Goal: Task Accomplishment & Management: Manage account settings

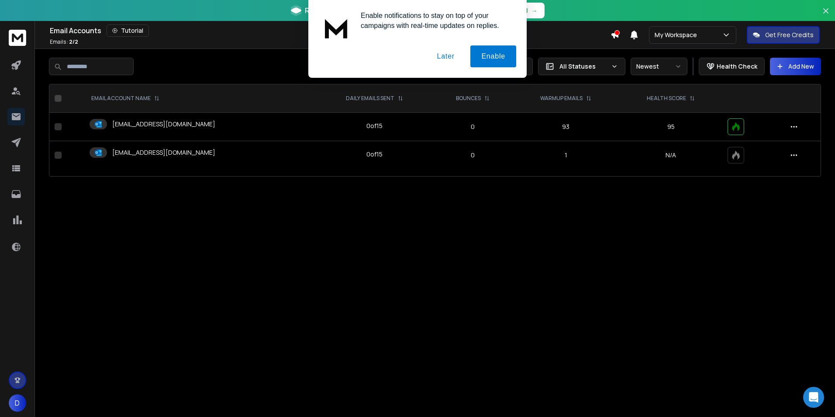
click at [452, 57] on button "Later" at bounding box center [445, 56] width 39 height 22
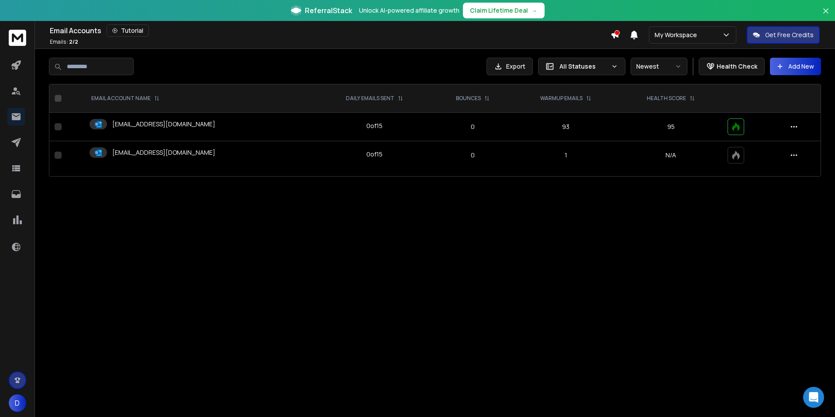
click at [186, 121] on p "[EMAIL_ADDRESS][DOMAIN_NAME]" at bounding box center [163, 124] width 103 height 9
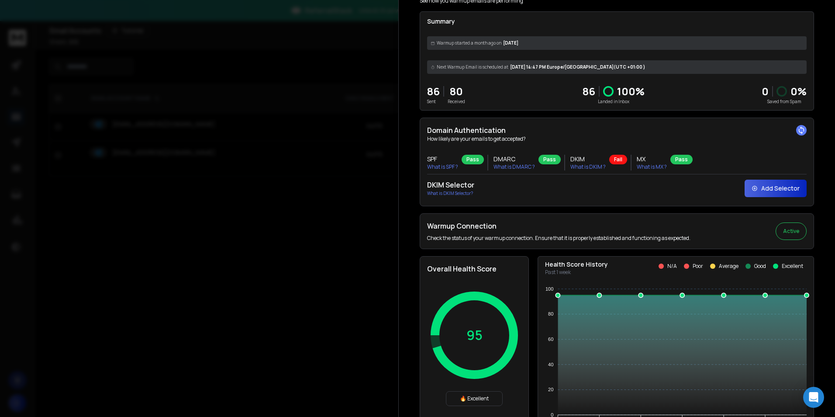
scroll to position [67, 0]
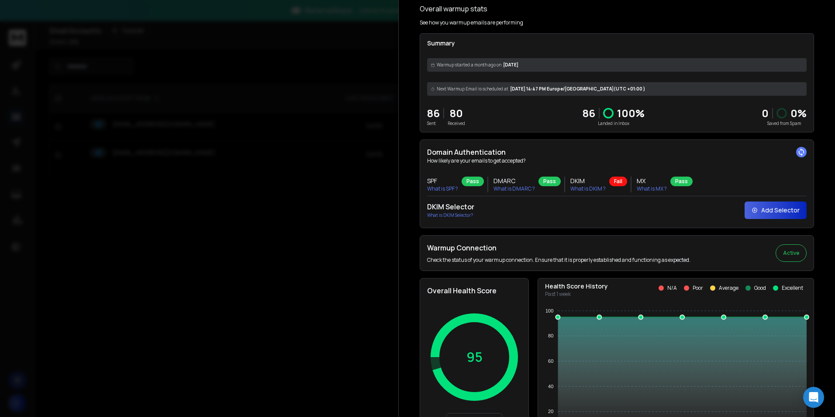
click at [786, 248] on button "Active" at bounding box center [791, 252] width 31 height 17
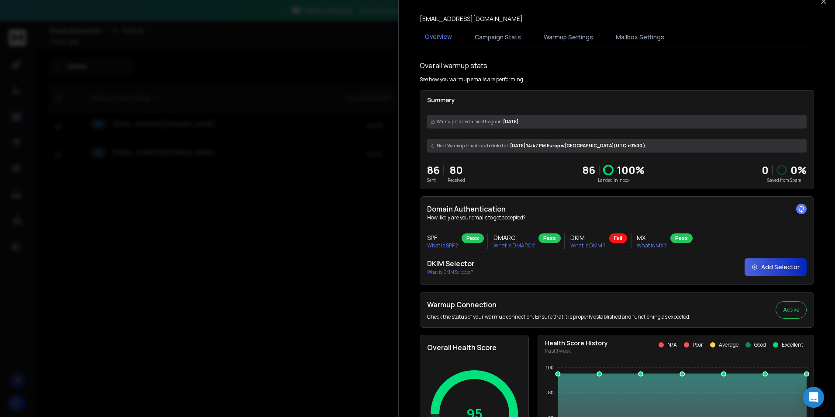
scroll to position [0, 0]
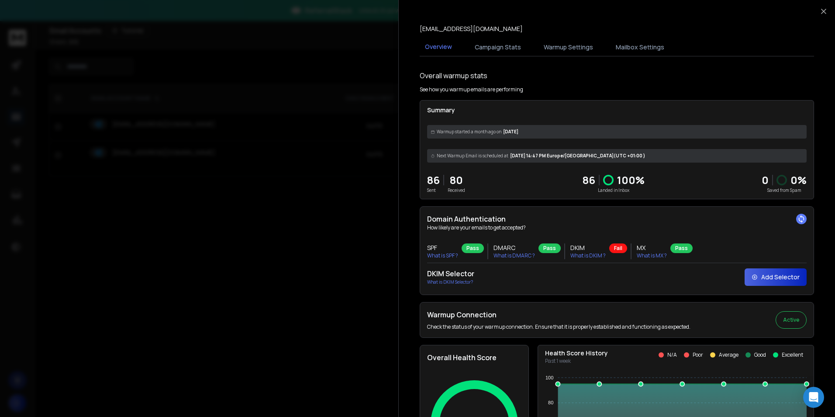
click at [574, 44] on button "Warmup Settings" at bounding box center [568, 47] width 60 height 19
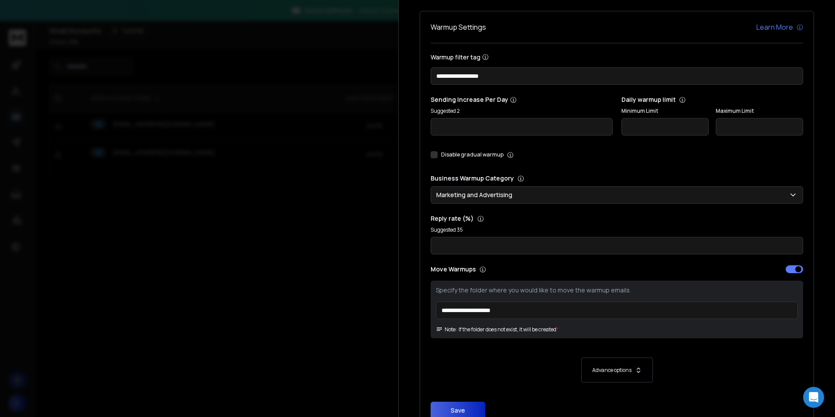
scroll to position [125, 0]
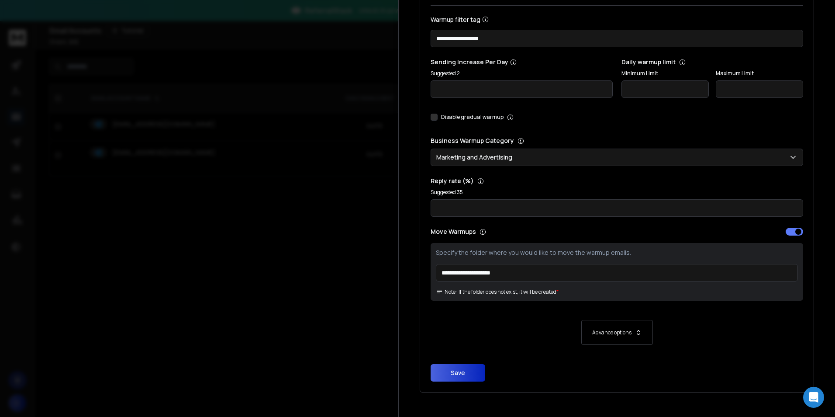
click at [624, 329] on p "Advance options" at bounding box center [611, 332] width 39 height 7
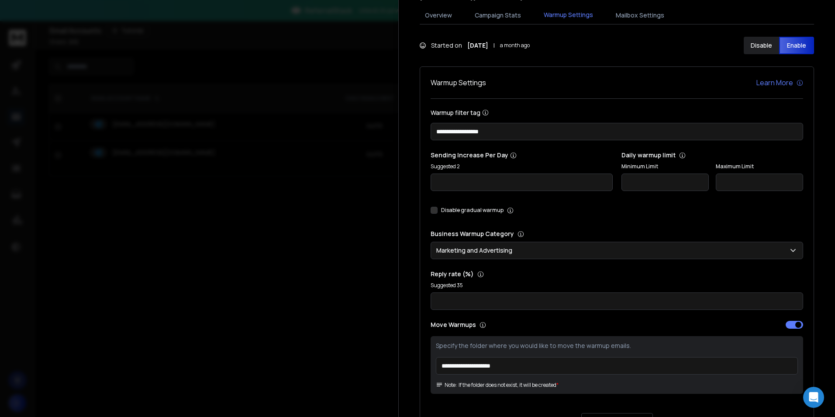
scroll to position [31, 0]
click at [733, 182] on input "**" at bounding box center [759, 183] width 87 height 17
drag, startPoint x: 748, startPoint y: 181, endPoint x: 699, endPoint y: 184, distance: 48.6
click at [699, 184] on div "Minimum Limit * Maximum Limit **" at bounding box center [712, 178] width 182 height 28
type input "**"
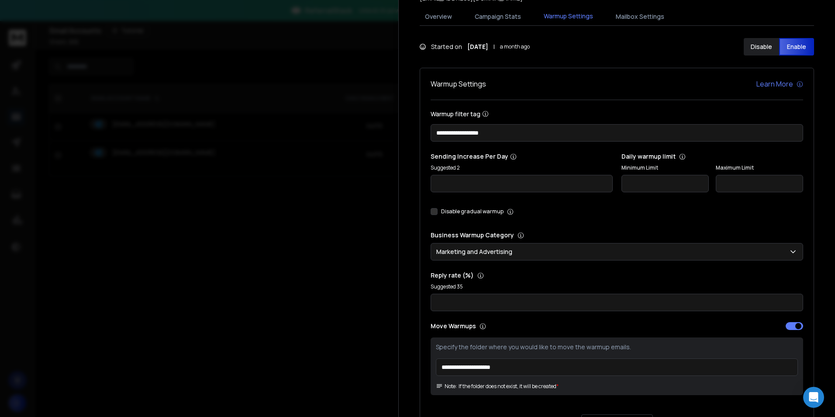
click at [637, 185] on input "*" at bounding box center [664, 183] width 87 height 17
click at [437, 214] on button "Disable gradual warmup" at bounding box center [434, 211] width 7 height 7
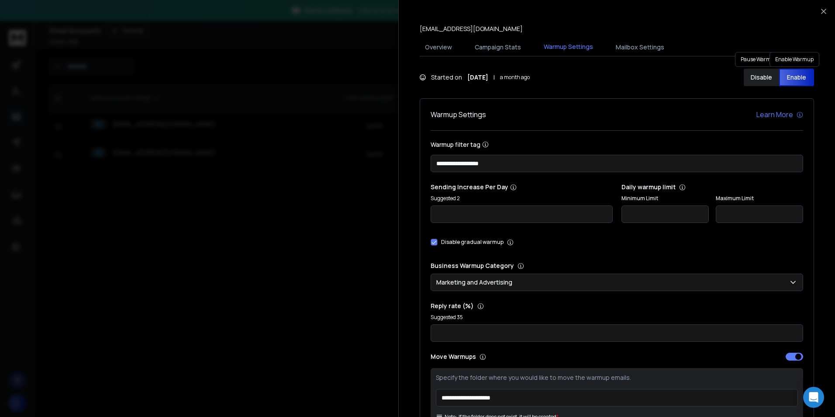
click at [795, 75] on button "Enable" at bounding box center [796, 77] width 35 height 17
click at [788, 78] on button "Enable" at bounding box center [796, 77] width 35 height 17
click at [435, 46] on button "Overview" at bounding box center [439, 47] width 38 height 19
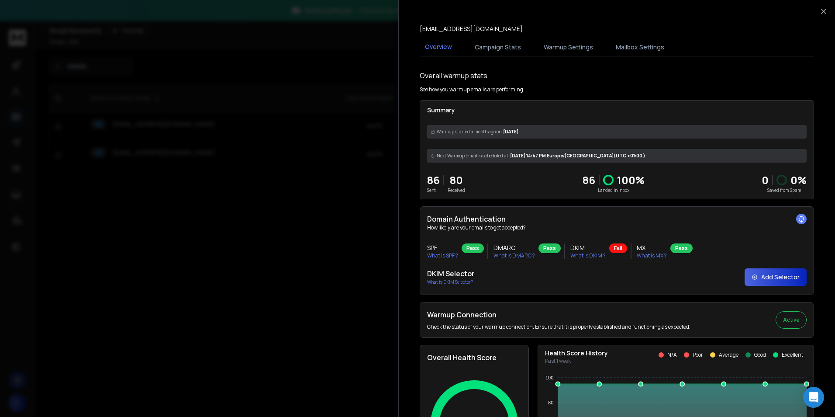
click at [554, 40] on button "Warmup Settings" at bounding box center [568, 47] width 60 height 19
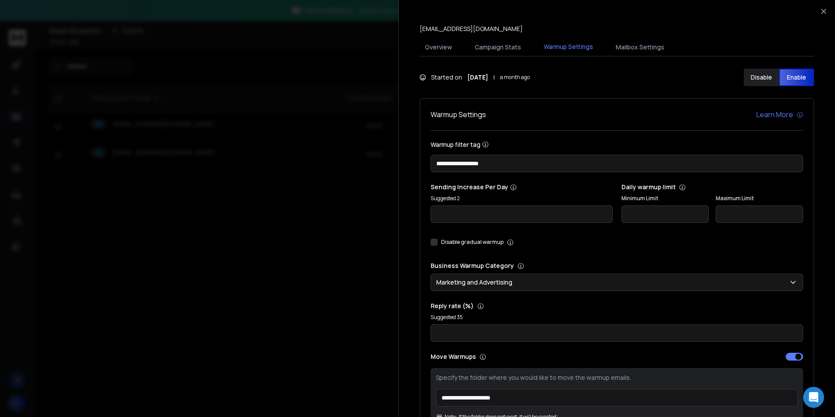
drag, startPoint x: 634, startPoint y: 212, endPoint x: 591, endPoint y: 214, distance: 42.8
click at [591, 214] on div "Sending Increase Per Day Suggested 2 * Daily warmup limit Minimum Limit * Maxim…" at bounding box center [617, 203] width 372 height 40
type input "**"
drag, startPoint x: 736, startPoint y: 212, endPoint x: 705, endPoint y: 214, distance: 31.1
click at [705, 214] on div "Minimum Limit ** Maximum Limit **" at bounding box center [712, 209] width 182 height 28
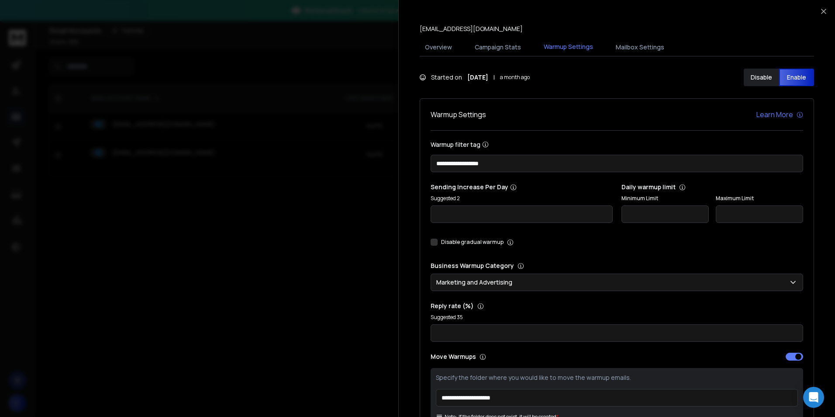
type input "**"
click at [641, 235] on div "Disable gradual warmup" at bounding box center [617, 241] width 372 height 17
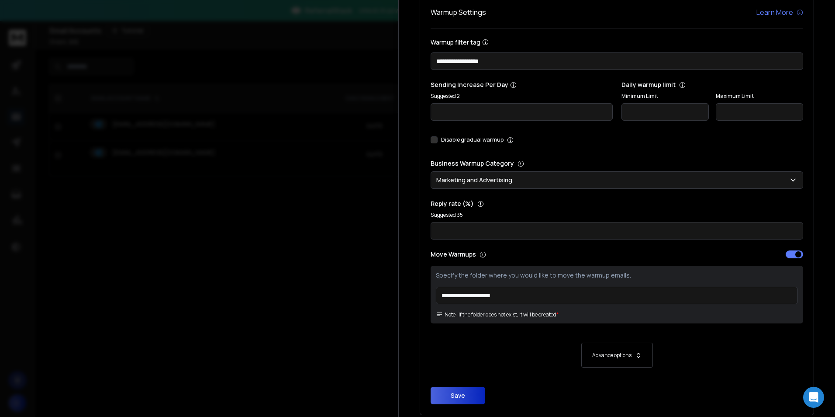
scroll to position [125, 0]
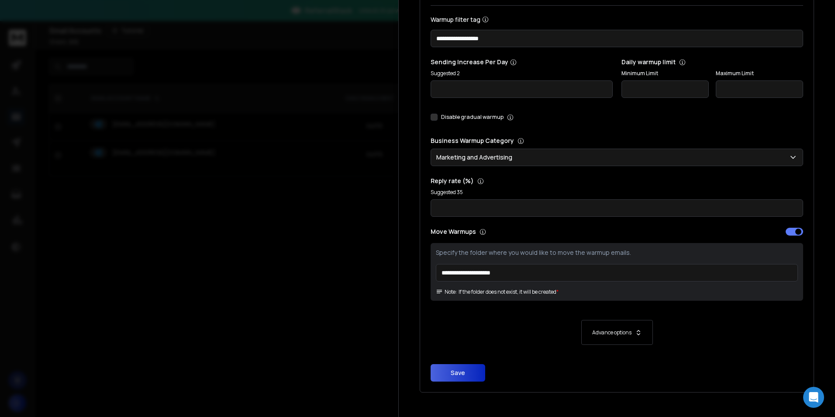
drag, startPoint x: 463, startPoint y: 368, endPoint x: 468, endPoint y: 373, distance: 7.1
click at [463, 369] on button "Save" at bounding box center [458, 372] width 55 height 17
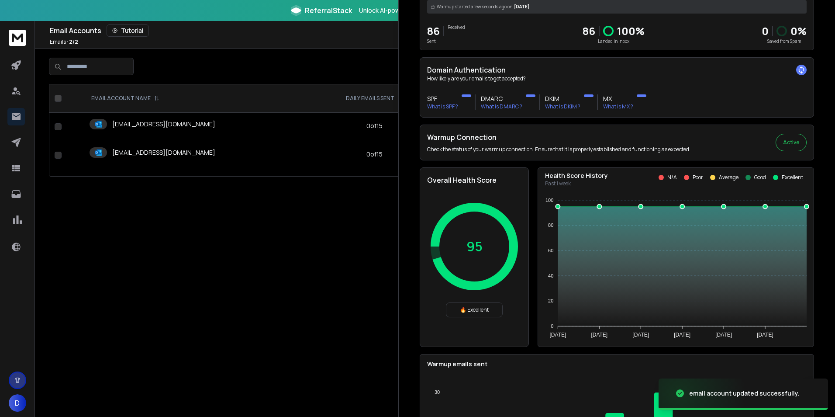
scroll to position [0, 0]
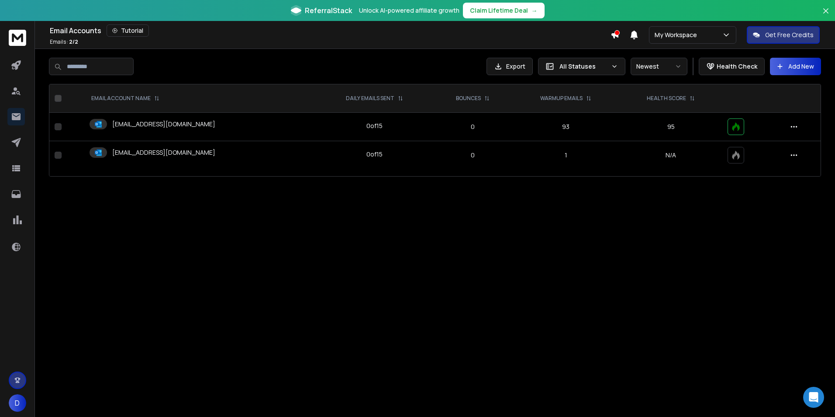
click at [190, 120] on p "[EMAIL_ADDRESS][DOMAIN_NAME]" at bounding box center [163, 124] width 103 height 9
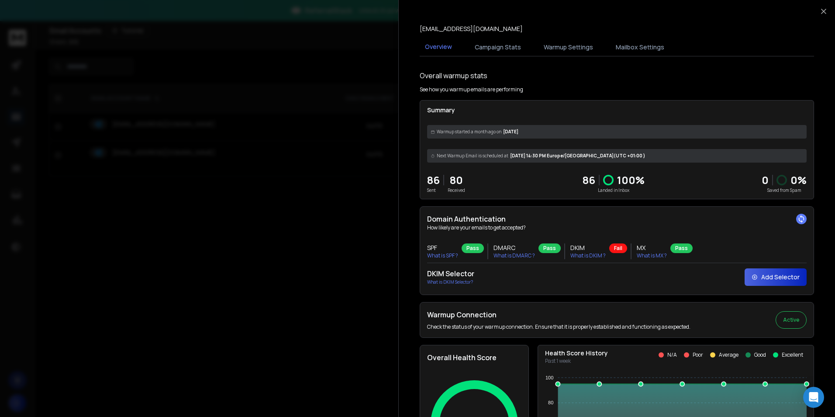
click at [576, 43] on button "Warmup Settings" at bounding box center [568, 47] width 60 height 19
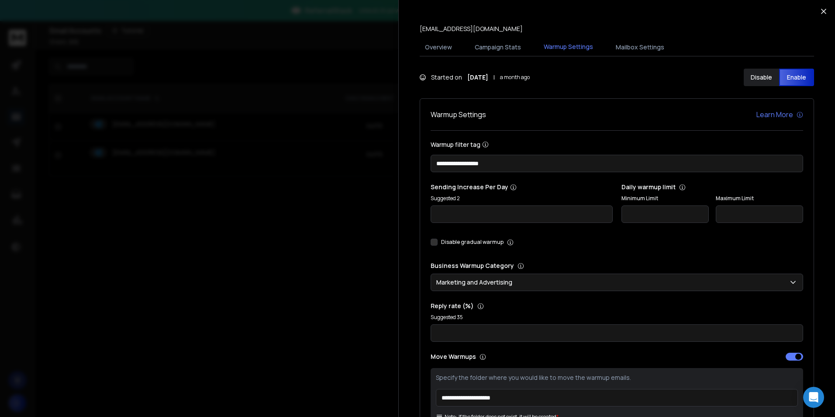
click at [822, 10] on icon "button" at bounding box center [823, 11] width 4 height 4
